Goal: Navigation & Orientation: Find specific page/section

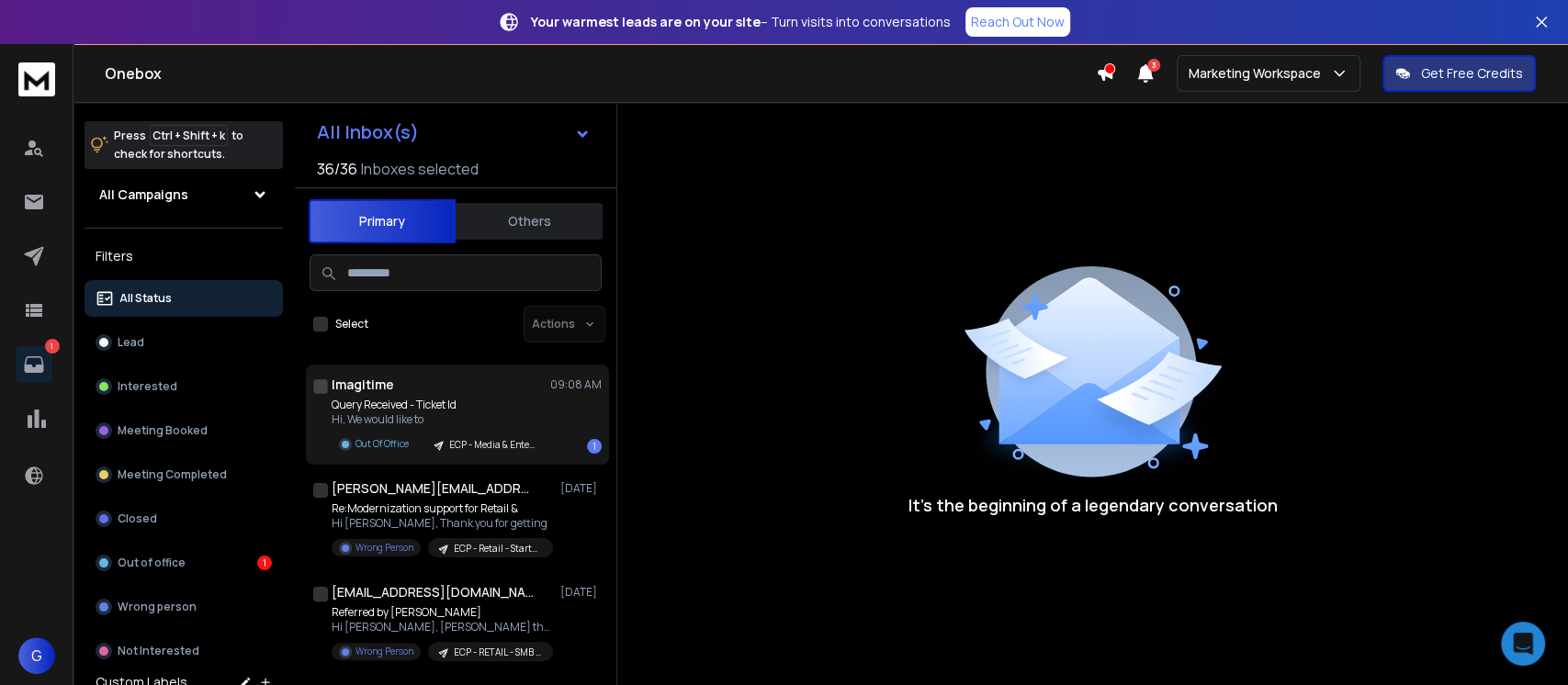
click at [427, 416] on p "Hi, We would like to" at bounding box center [439, 418] width 216 height 14
